Goal: Task Accomplishment & Management: Manage account settings

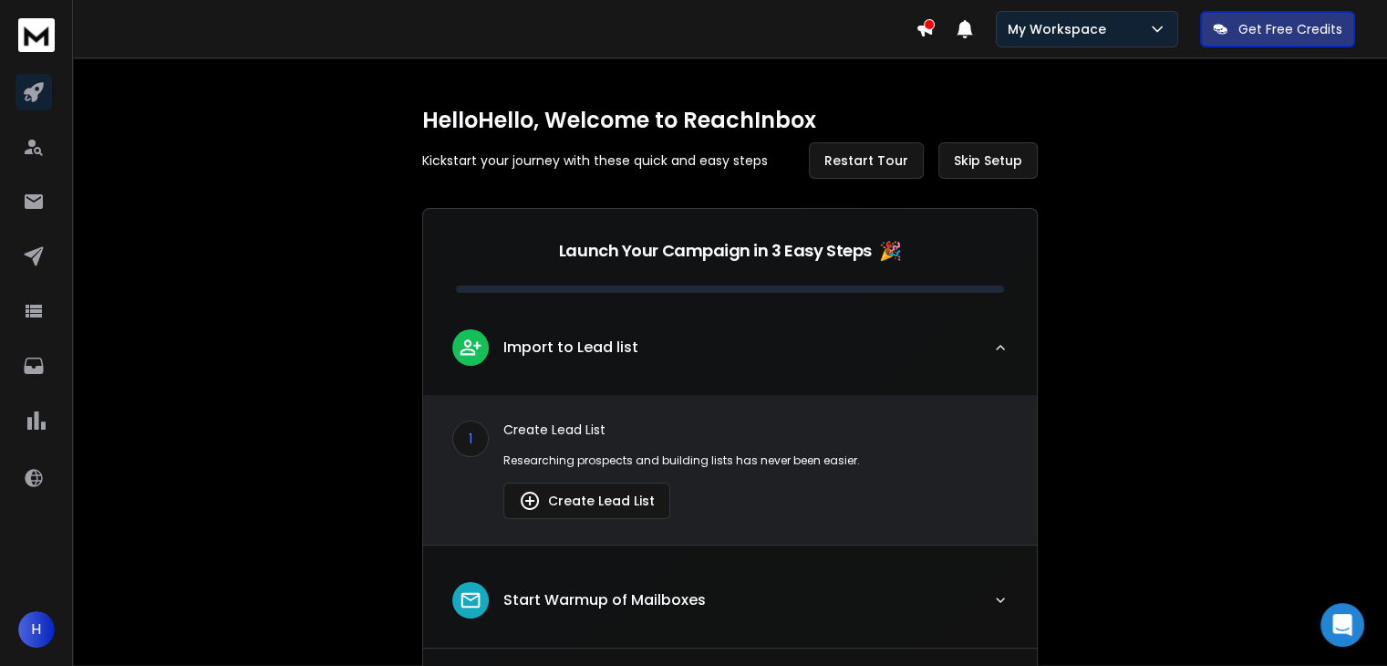
click at [1110, 34] on p "My Workspace" at bounding box center [1061, 29] width 106 height 18
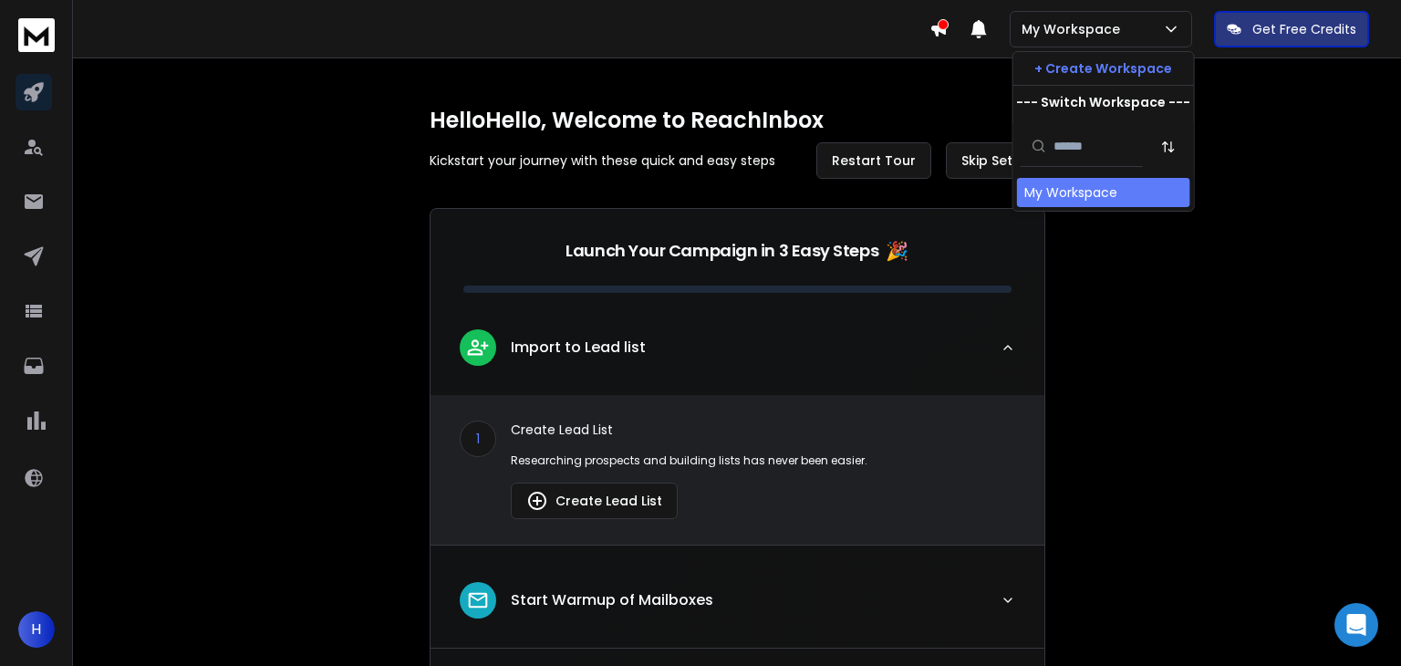
click at [1123, 63] on p "+ Create Workspace" at bounding box center [1103, 68] width 138 height 18
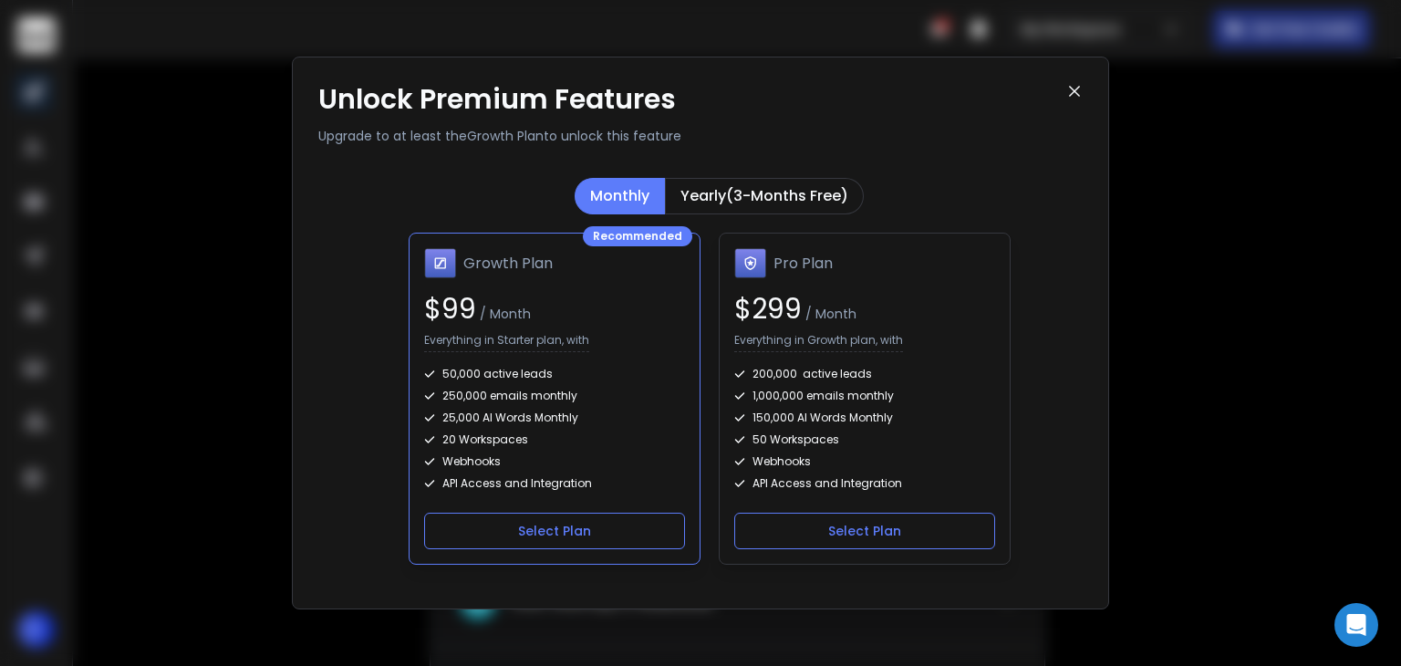
click at [1072, 90] on icon at bounding box center [1074, 91] width 11 height 11
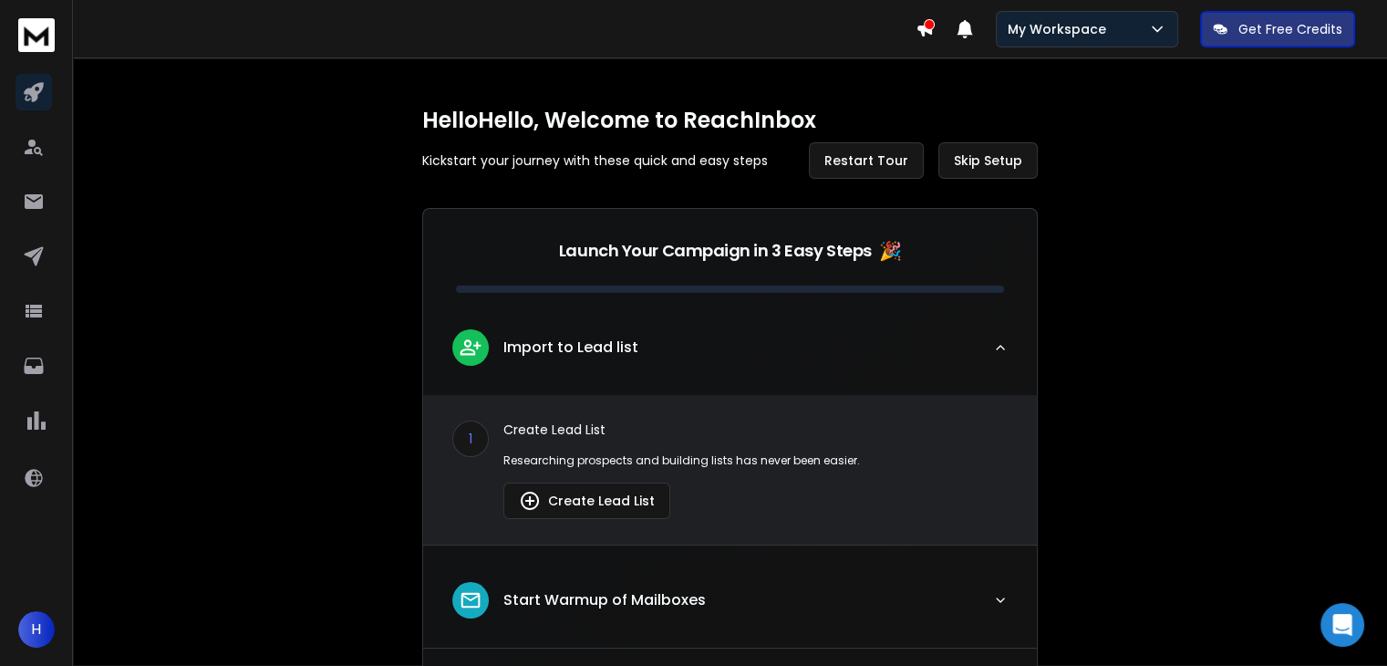
click at [1109, 21] on p "My Workspace" at bounding box center [1061, 29] width 106 height 18
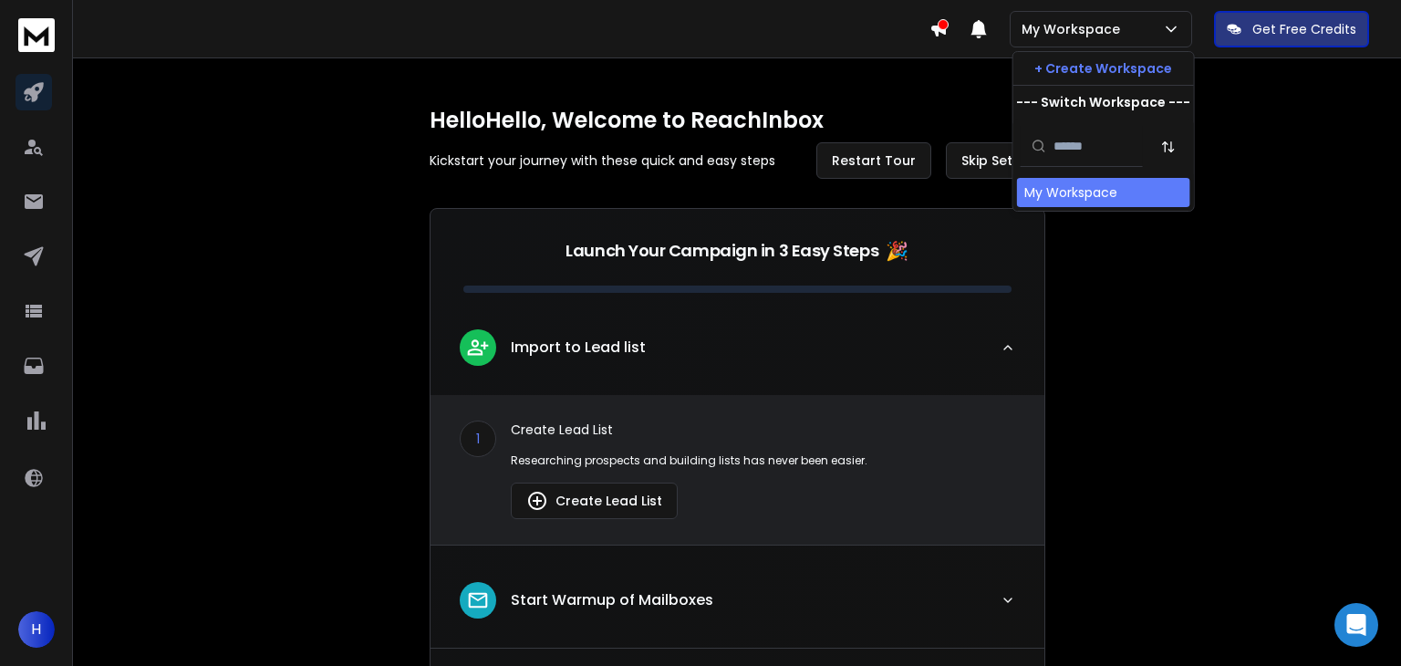
click at [1068, 101] on p "--- Switch Workspace ---" at bounding box center [1103, 102] width 174 height 18
click at [1071, 198] on div "My Workspace" at bounding box center [1070, 192] width 93 height 18
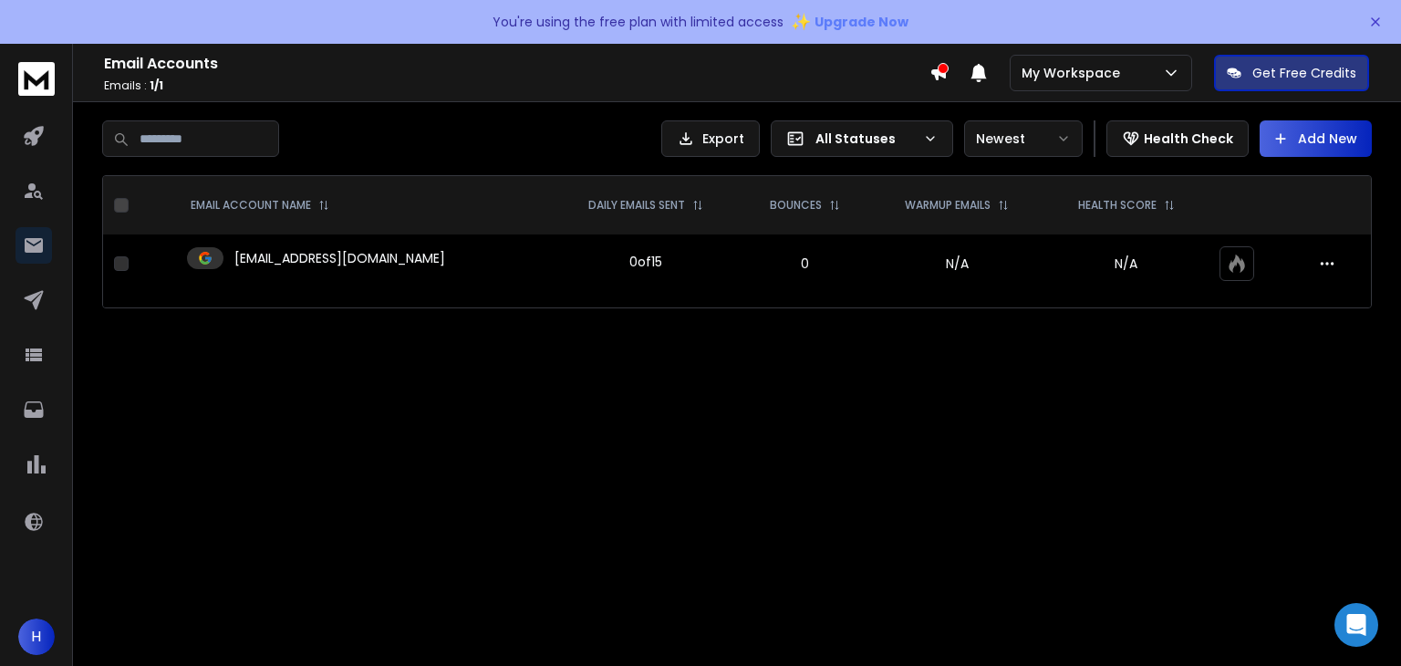
click at [1378, 16] on icon "Close notification" at bounding box center [1375, 22] width 15 height 15
click at [692, 202] on icon at bounding box center [697, 205] width 11 height 11
